Goal: Task Accomplishment & Management: Manage account settings

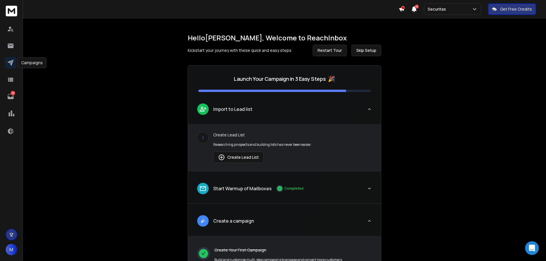
click at [9, 61] on icon at bounding box center [10, 62] width 7 height 7
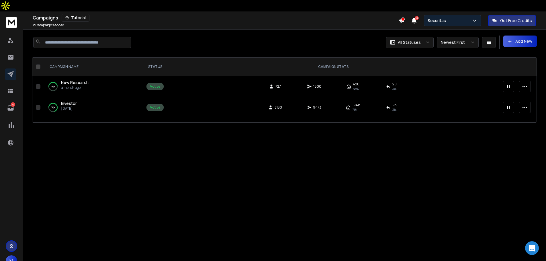
click at [455, 18] on div "Securitas" at bounding box center [452, 21] width 50 height 6
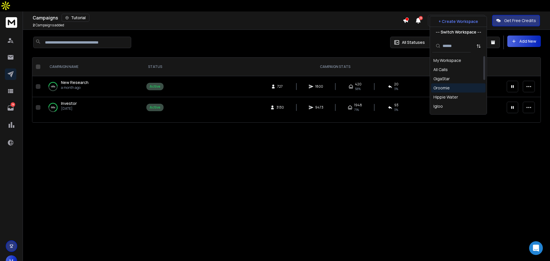
click at [455, 88] on div "Groomie" at bounding box center [458, 87] width 54 height 9
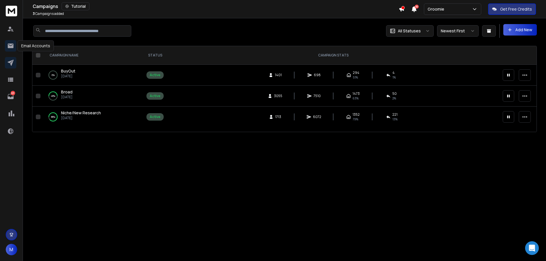
click at [12, 49] on link at bounding box center [10, 45] width 11 height 11
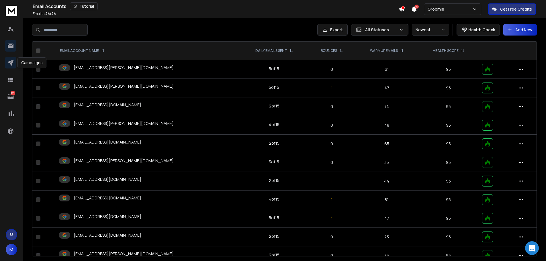
click at [9, 62] on icon at bounding box center [10, 63] width 6 height 6
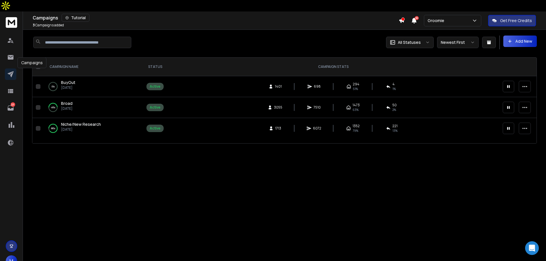
click at [15, 68] on link at bounding box center [10, 73] width 11 height 11
click at [449, 15] on button "Groomie" at bounding box center [452, 20] width 57 height 11
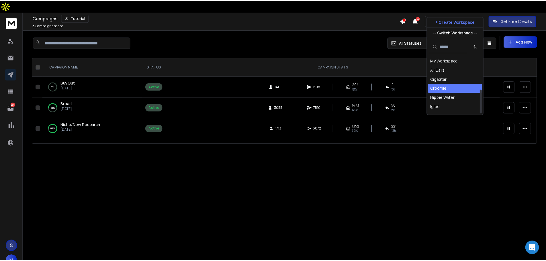
scroll to position [80, 0]
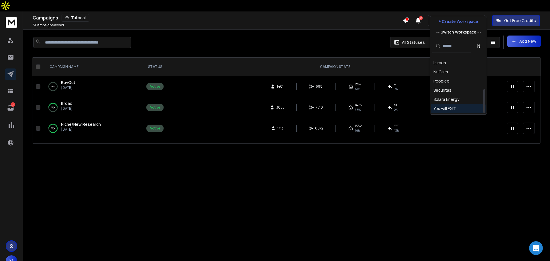
click at [457, 107] on div "You will EXIT" at bounding box center [458, 108] width 54 height 9
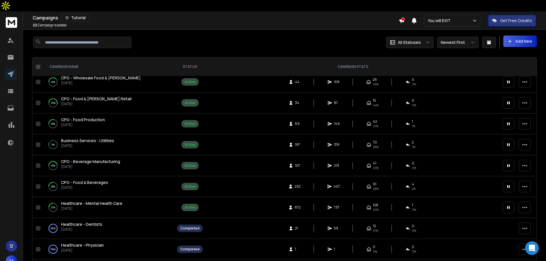
scroll to position [268, 0]
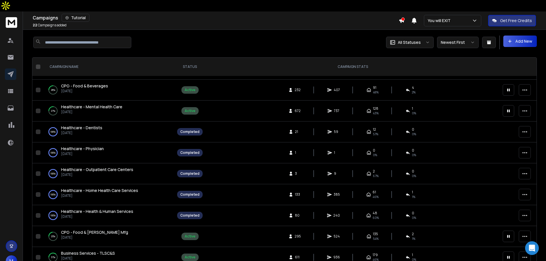
click at [231, 211] on div "80 240 48 60 % 0 0 %" at bounding box center [352, 215] width 286 height 9
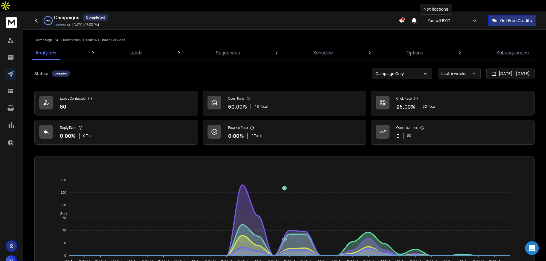
click at [439, 9] on div "Notifications" at bounding box center [436, 9] width 32 height 11
click at [455, 15] on button "You will EXIT" at bounding box center [452, 20] width 57 height 11
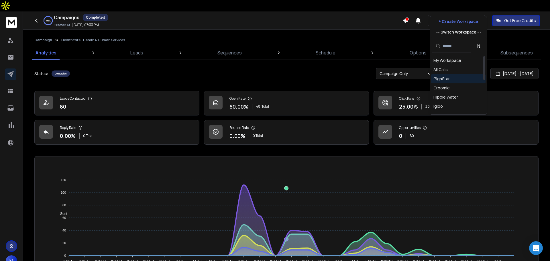
click at [445, 80] on div "GigaStar" at bounding box center [441, 79] width 16 height 6
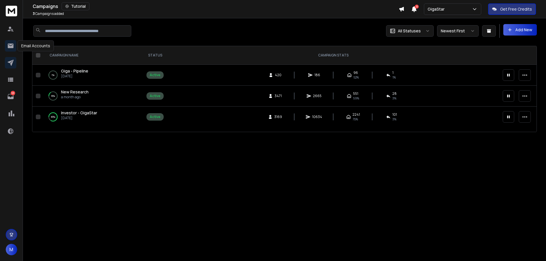
click at [14, 44] on icon at bounding box center [10, 45] width 7 height 7
